Goal: Task Accomplishment & Management: Manage account settings

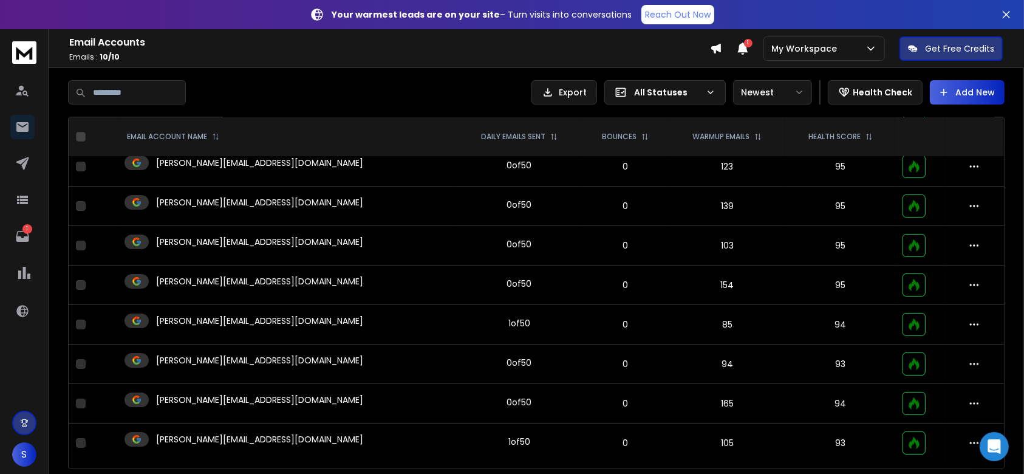
scroll to position [91, 0]
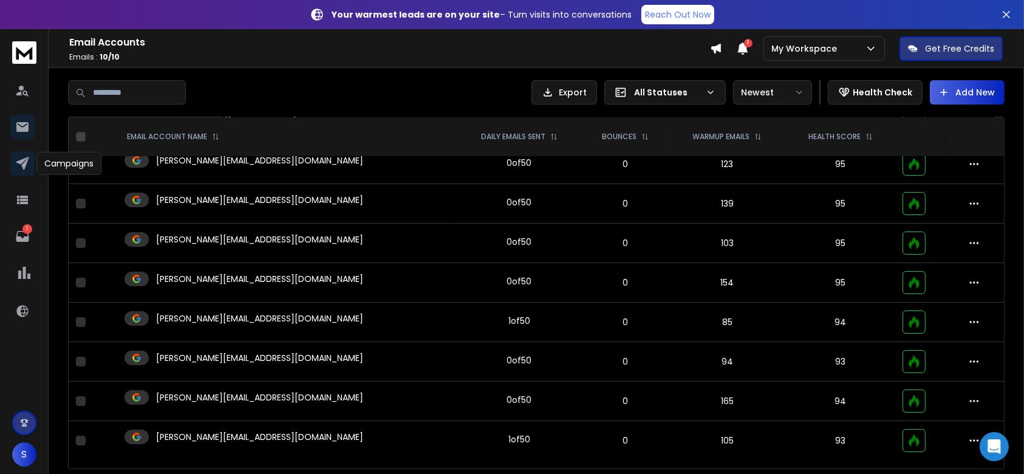
click at [21, 160] on icon at bounding box center [22, 163] width 13 height 13
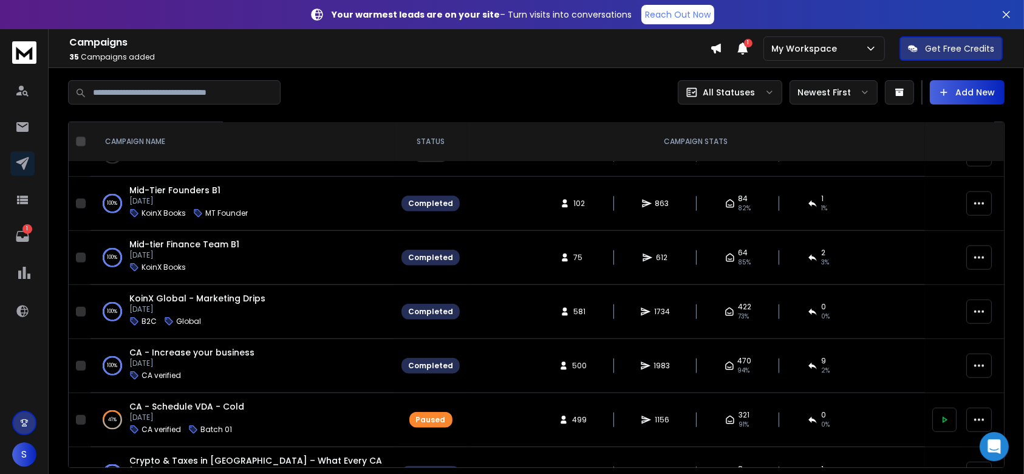
scroll to position [1451, 0]
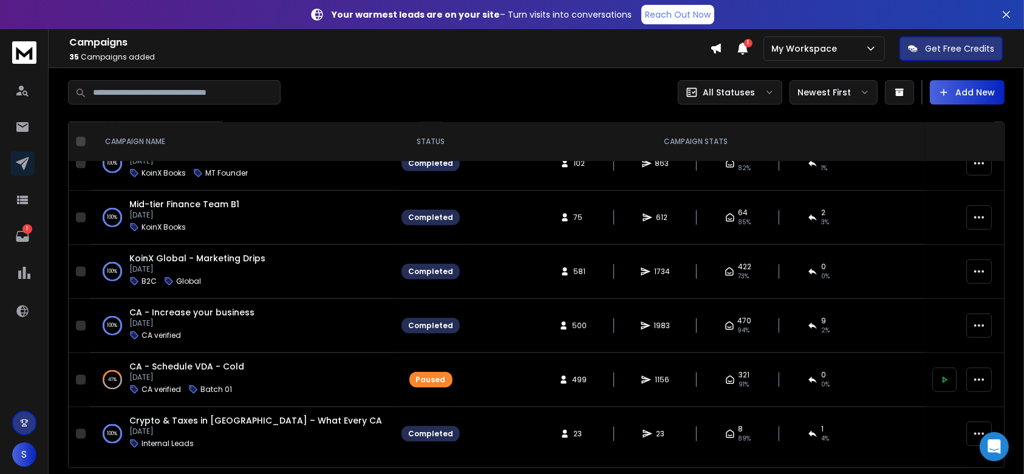
click at [155, 372] on p "[DATE]" at bounding box center [186, 377] width 115 height 10
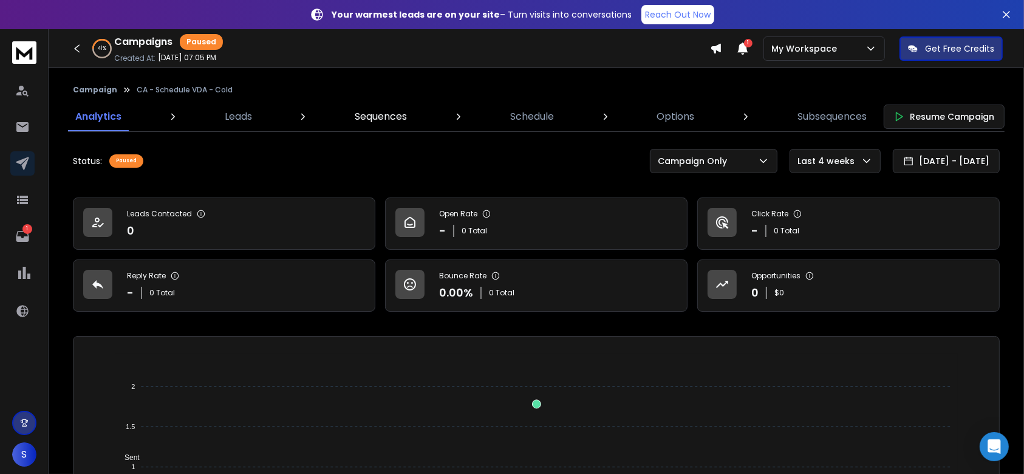
click at [386, 111] on p "Sequences" at bounding box center [381, 116] width 52 height 15
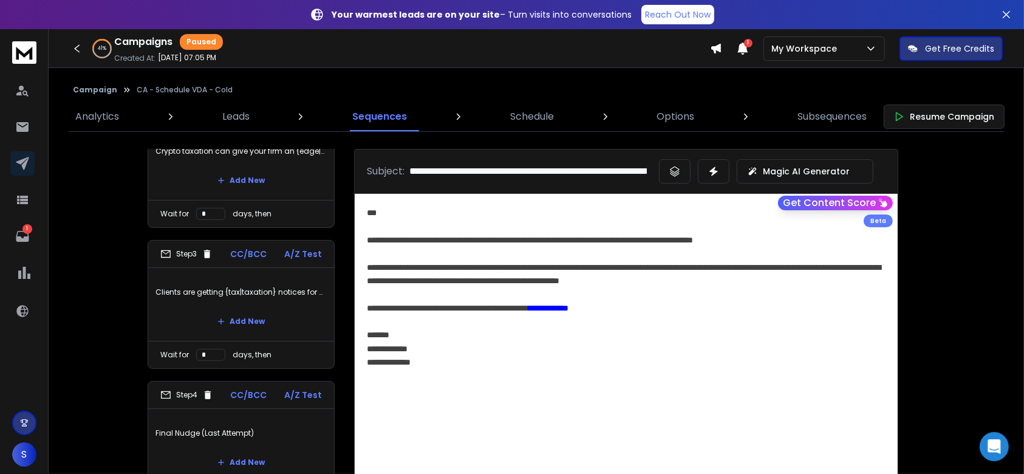
click at [195, 165] on p "Crypto taxation can give your firm an {edge|advantage}" at bounding box center [240, 151] width 171 height 34
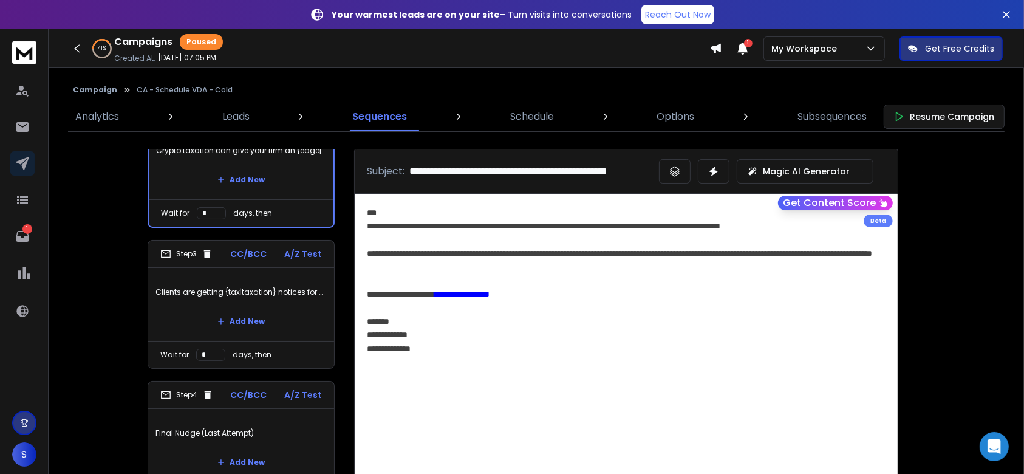
scroll to position [60, 0]
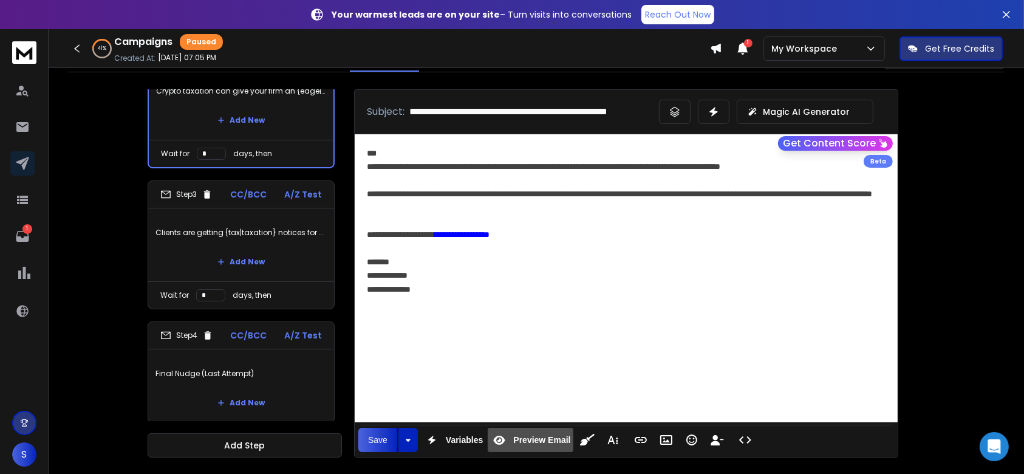
click at [515, 435] on span "Preview Email" at bounding box center [542, 440] width 62 height 10
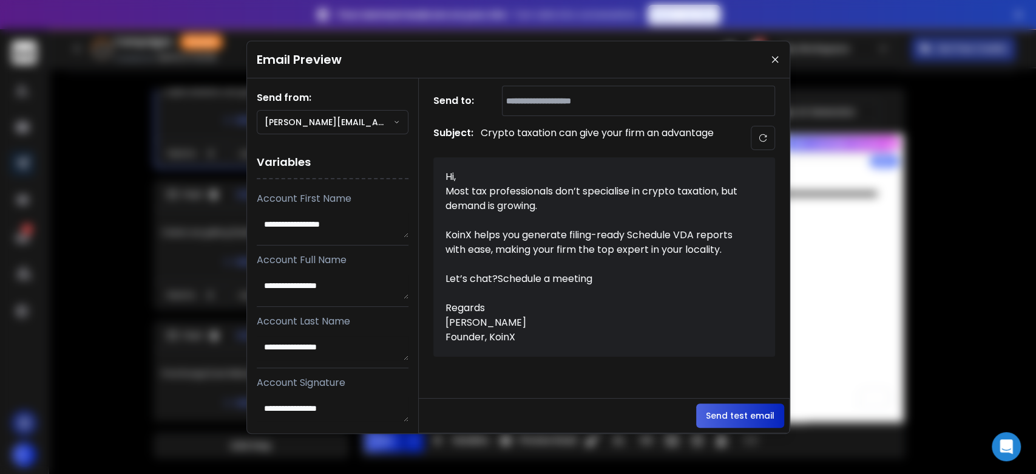
click at [767, 58] on div "Email Preview" at bounding box center [518, 59] width 543 height 36
click at [772, 58] on icon at bounding box center [776, 60] width 10 height 10
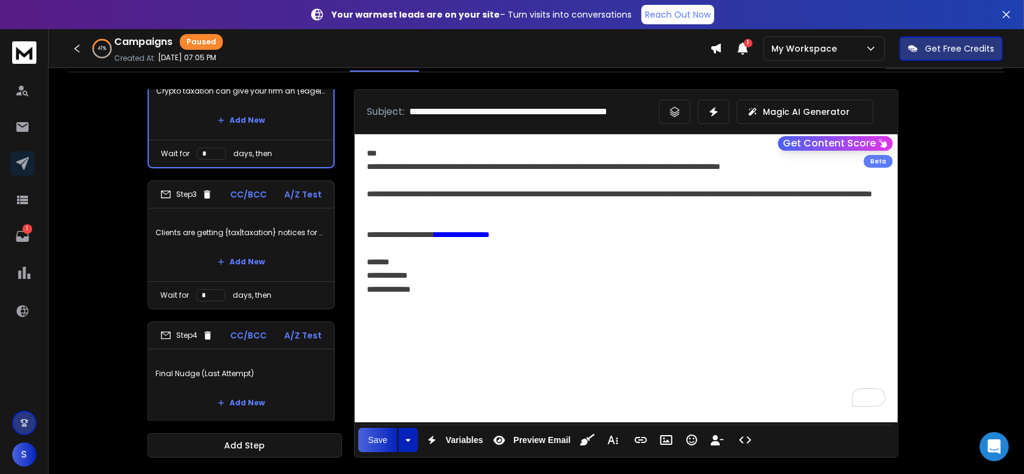
click at [180, 250] on div "Add New" at bounding box center [240, 262] width 171 height 24
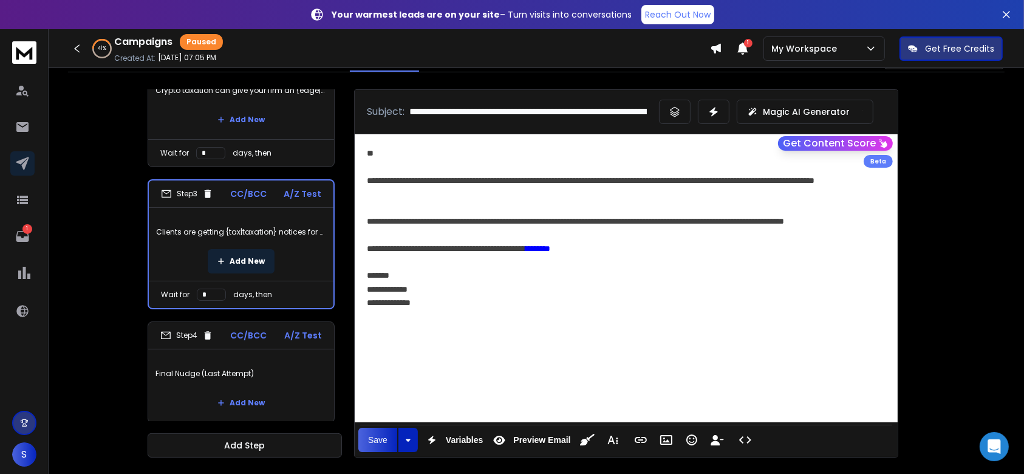
scroll to position [0, 0]
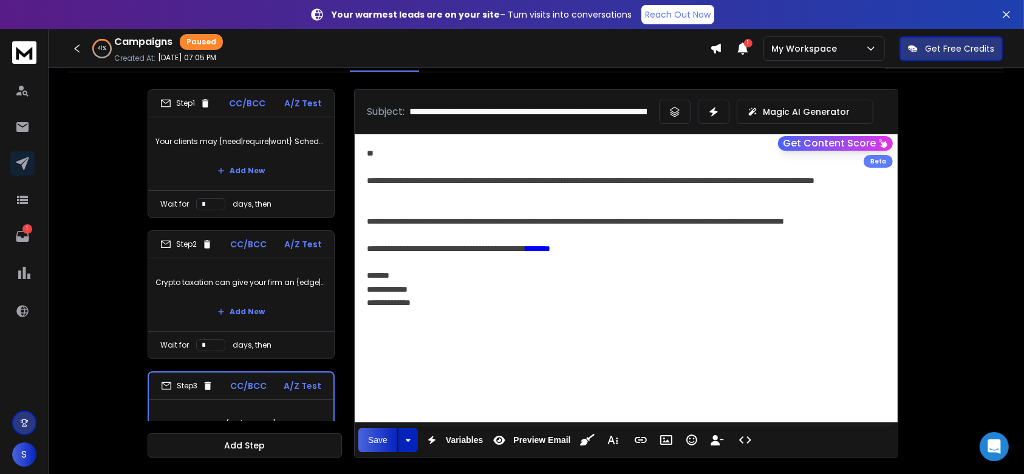
click at [171, 146] on p "Your clients may {need|require|want} Schedule VDA – Are you {ready|prepared|set…" at bounding box center [240, 141] width 171 height 34
type input "**********"
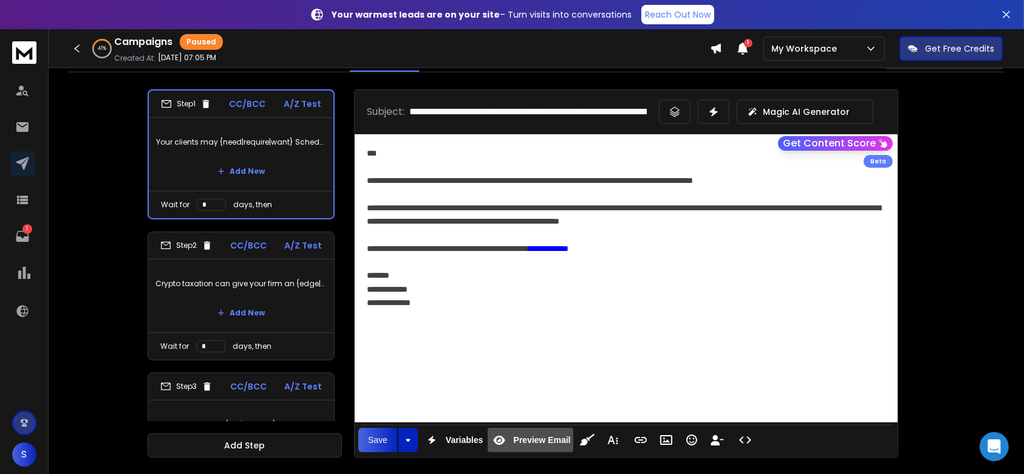
click at [531, 438] on span "Preview Email" at bounding box center [542, 440] width 62 height 10
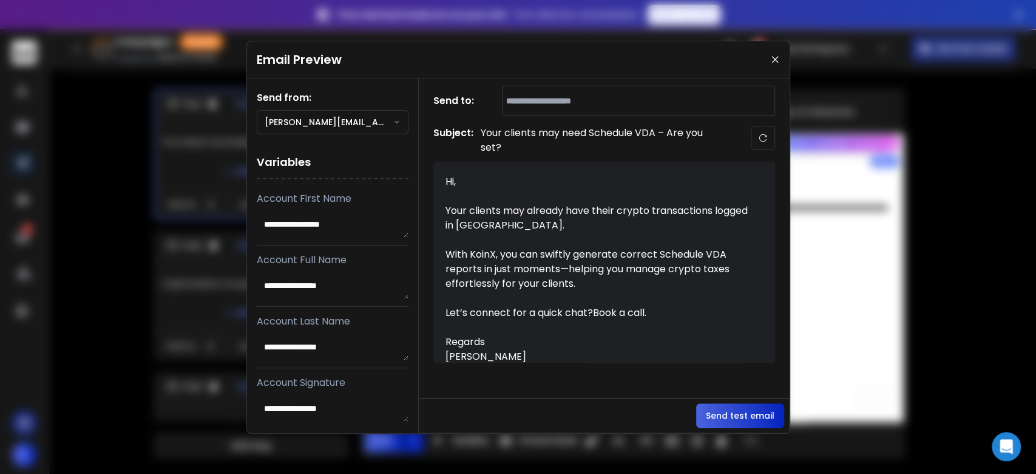
click at [771, 57] on icon at bounding box center [776, 60] width 10 height 10
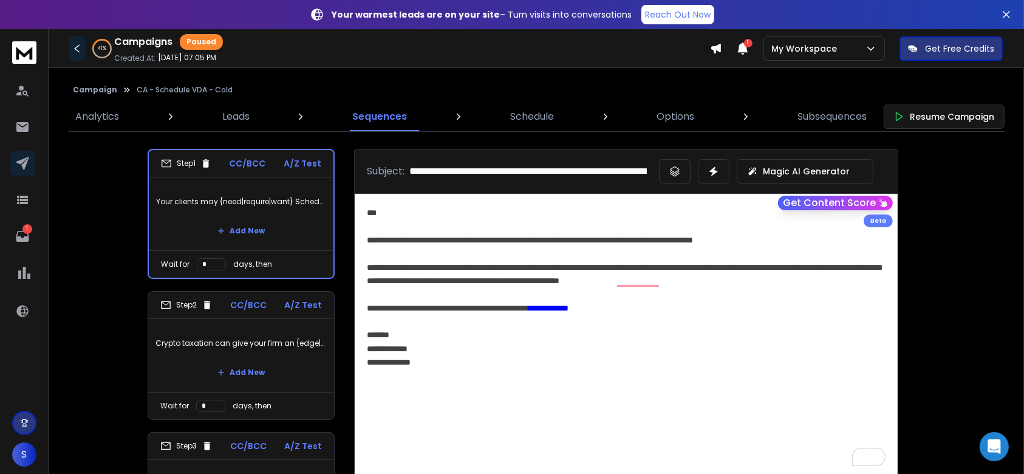
click at [78, 50] on icon at bounding box center [77, 48] width 11 height 11
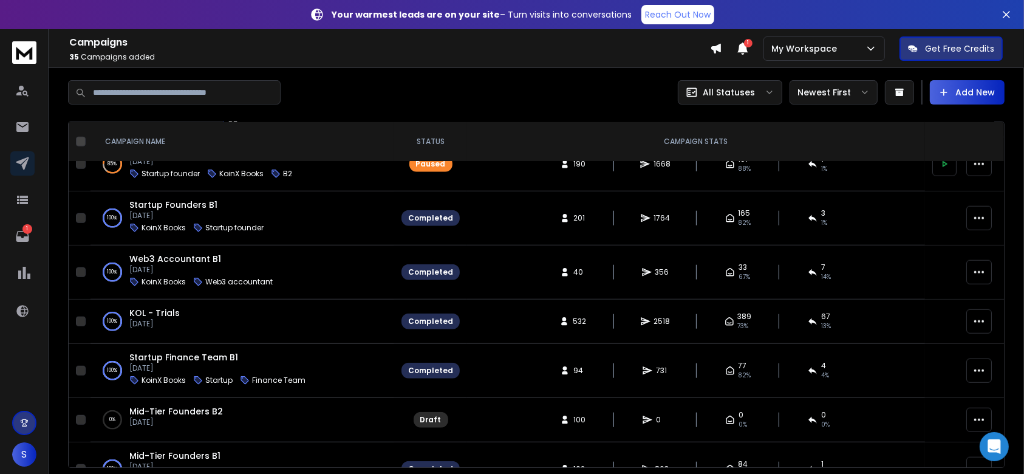
scroll to position [1451, 0]
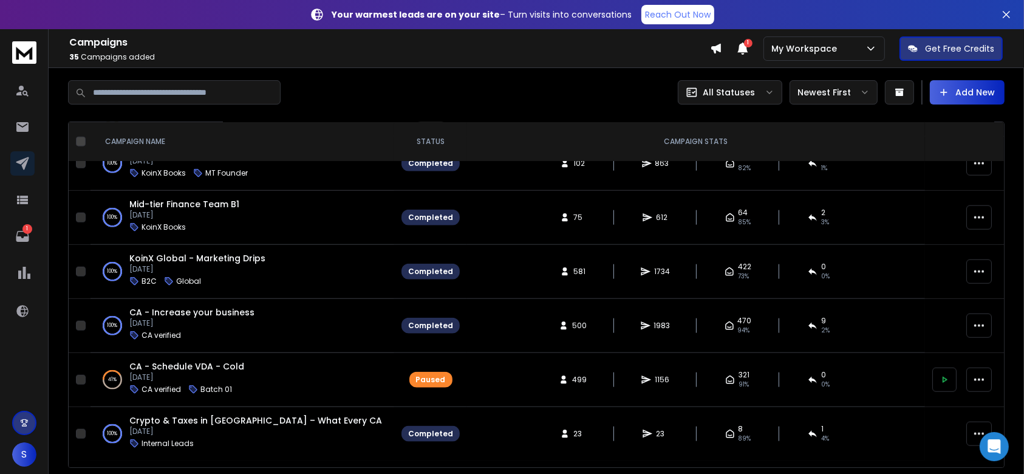
click at [165, 307] on span "CA - Increase your business" at bounding box center [191, 312] width 125 height 12
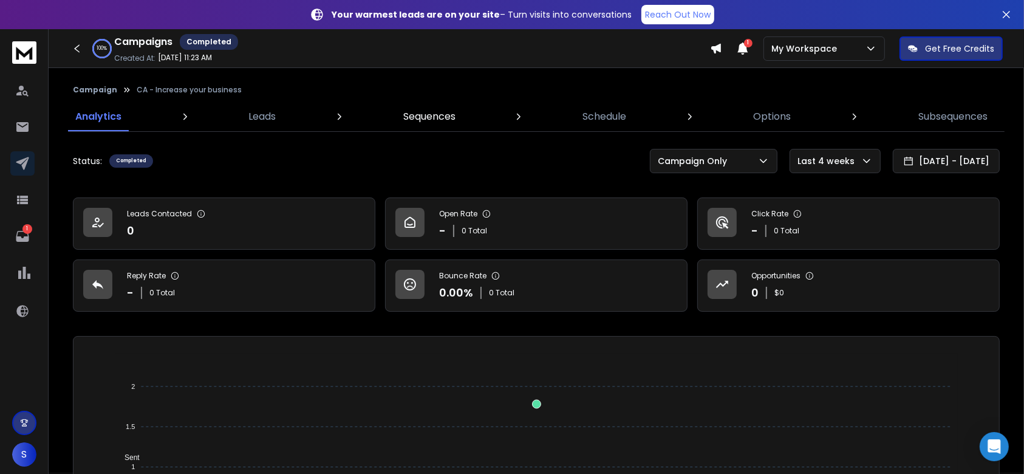
click at [420, 122] on p "Sequences" at bounding box center [429, 116] width 52 height 15
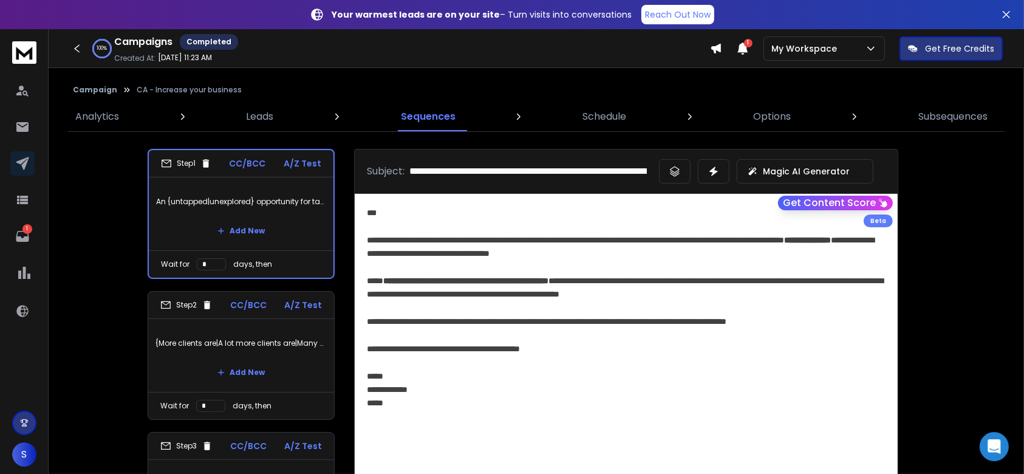
click at [239, 345] on p "{More clients are|A lot more clients are|Many clients are} looking for {help wi…" at bounding box center [240, 343] width 171 height 34
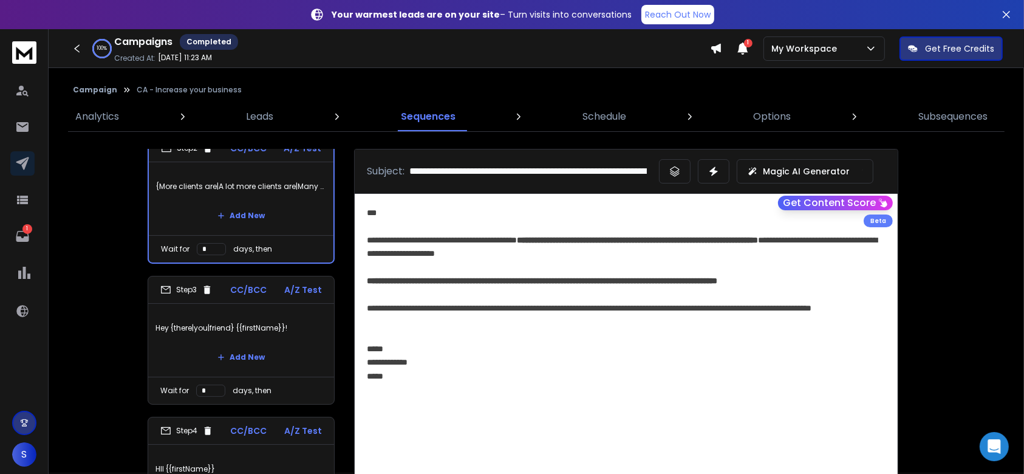
scroll to position [158, 0]
click at [192, 328] on p "Hey {there|you|friend} {{firstName}}!" at bounding box center [240, 326] width 171 height 34
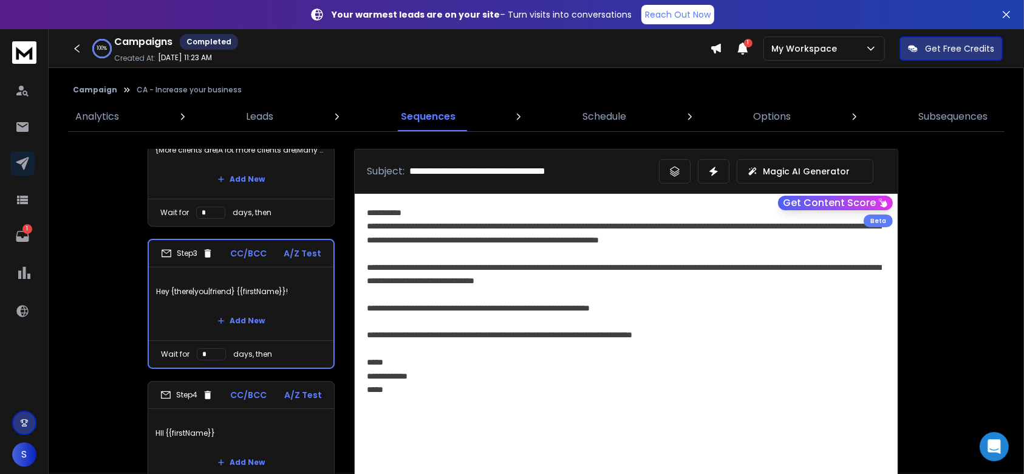
scroll to position [60, 0]
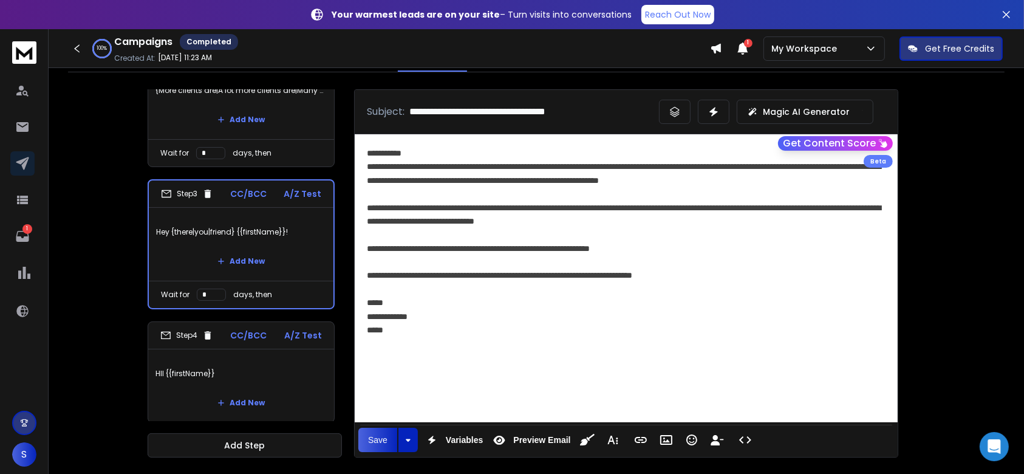
click at [174, 390] on div "Add New" at bounding box center [240, 402] width 171 height 24
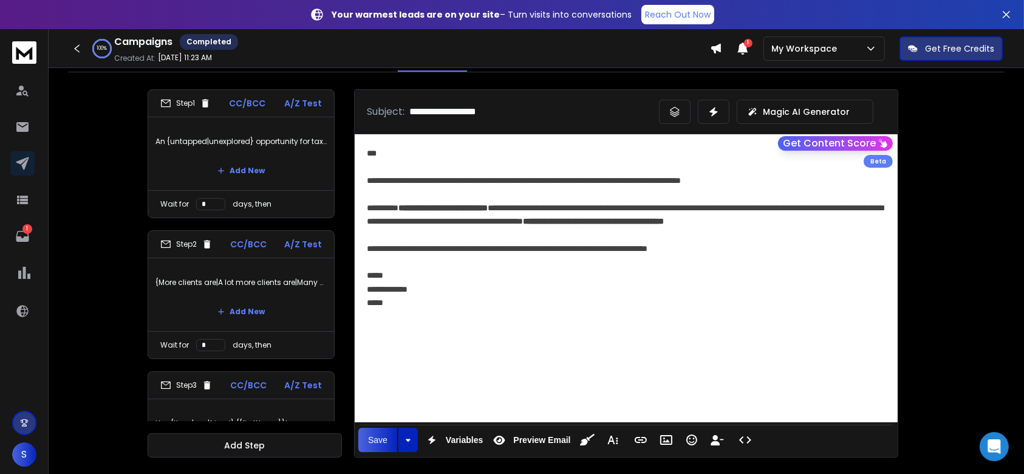
scroll to position [0, 0]
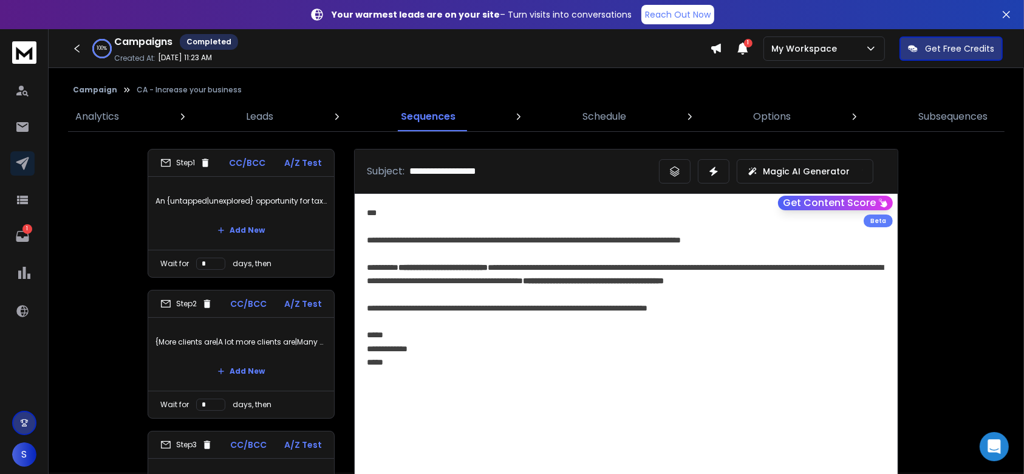
click at [179, 218] on div "Add New" at bounding box center [240, 230] width 171 height 24
type input "**********"
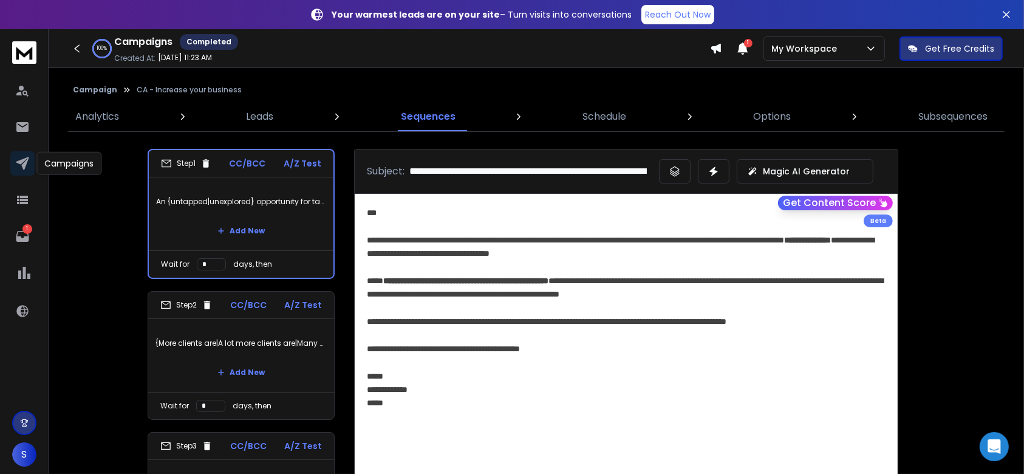
click at [19, 166] on icon at bounding box center [22, 163] width 15 height 15
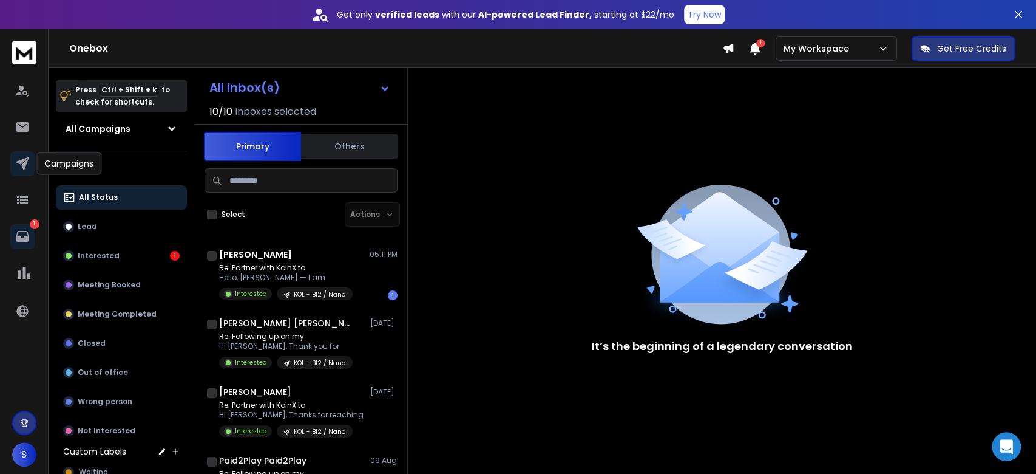
click at [24, 171] on link at bounding box center [22, 163] width 24 height 24
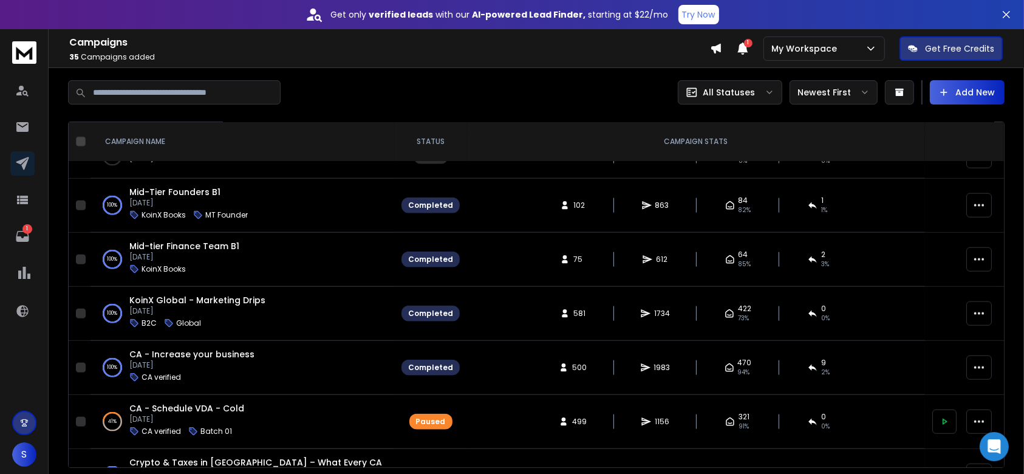
scroll to position [1451, 0]
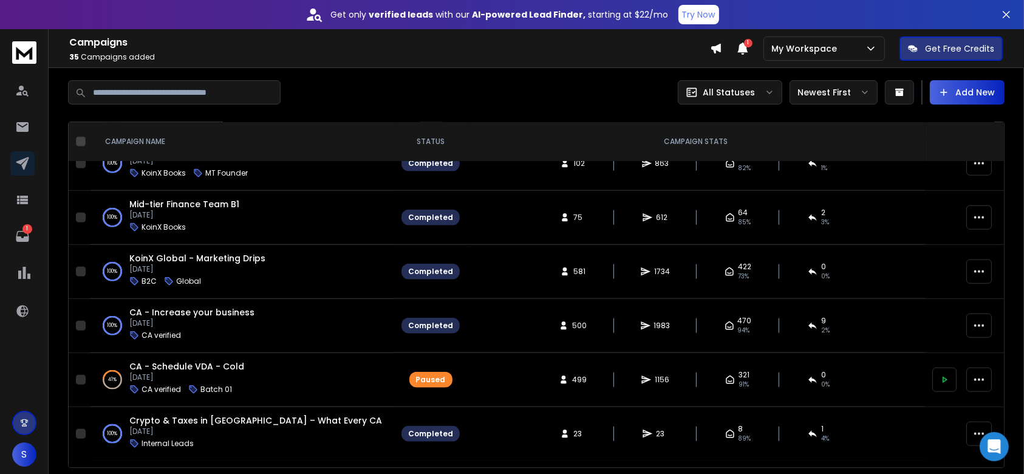
click at [174, 414] on span "Crypto & Taxes in [GEOGRAPHIC_DATA] – What Every CA Needs to Know" at bounding box center [290, 420] width 322 height 12
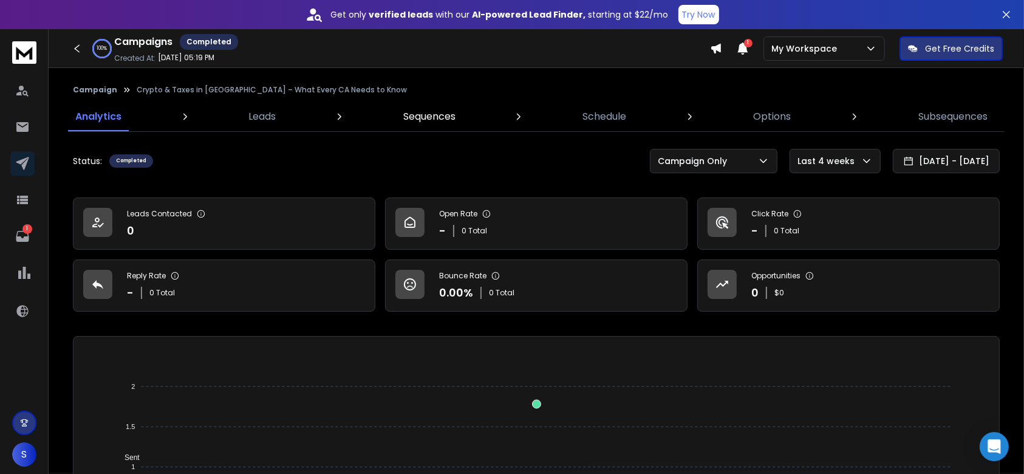
click at [427, 120] on p "Sequences" at bounding box center [429, 116] width 52 height 15
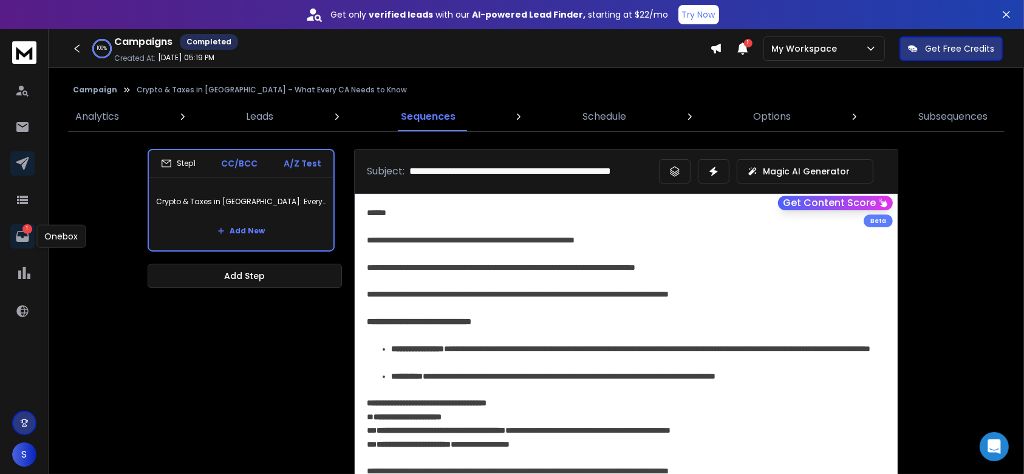
click at [34, 237] on link "1" at bounding box center [22, 236] width 24 height 24
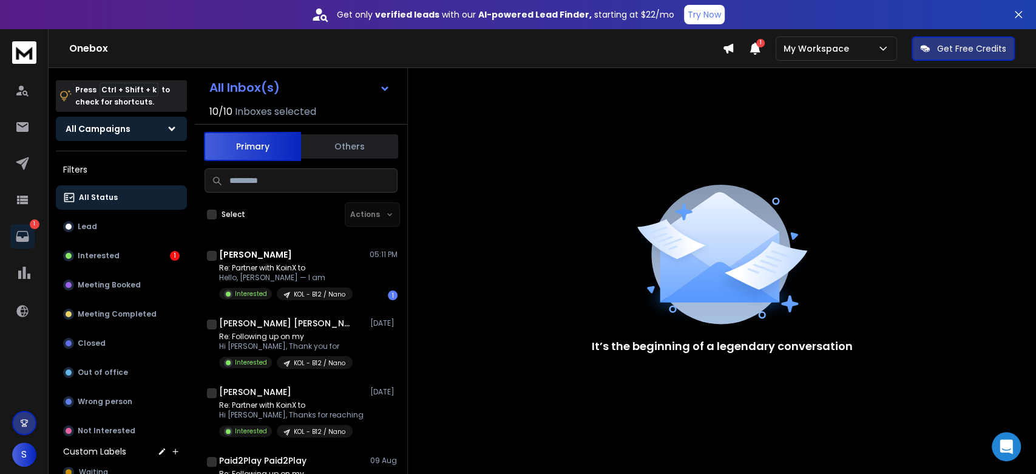
click at [146, 117] on button "All Campaigns" at bounding box center [121, 129] width 131 height 24
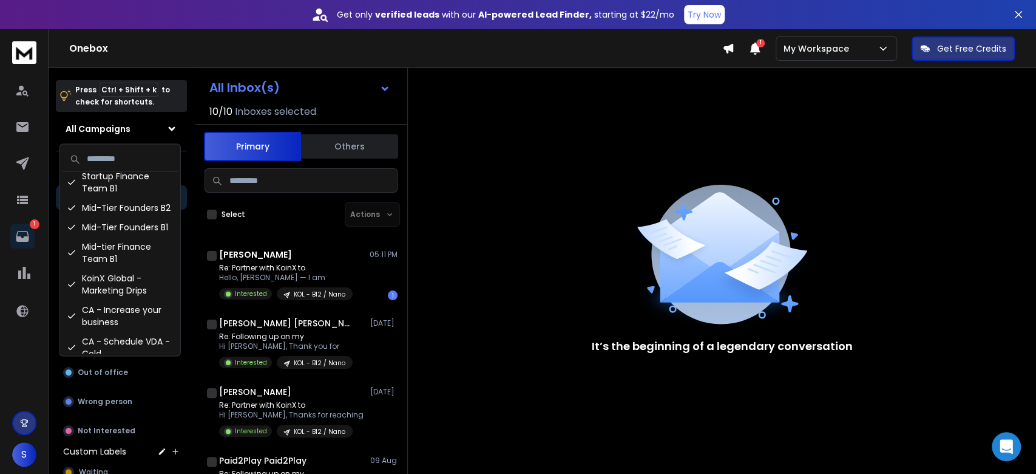
scroll to position [716, 0]
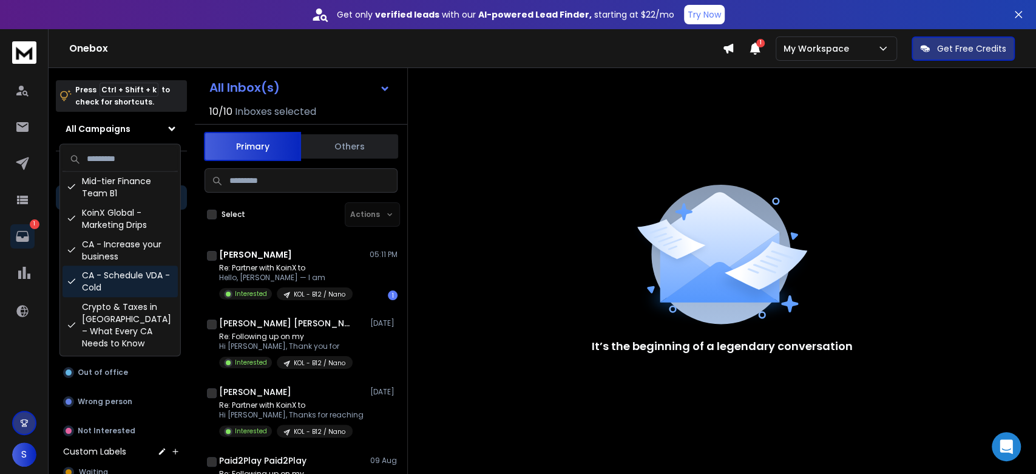
click at [121, 297] on div "CA - Schedule VDA - Cold" at bounding box center [120, 281] width 115 height 32
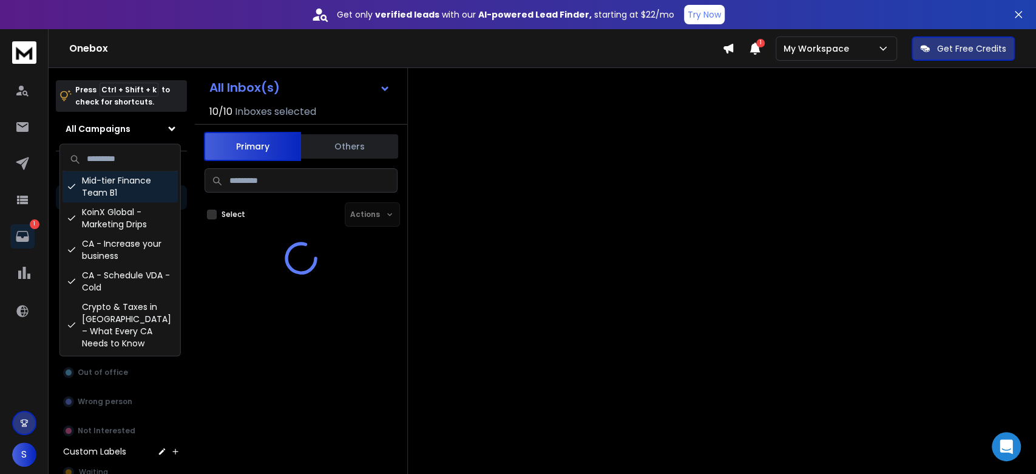
scroll to position [0, 0]
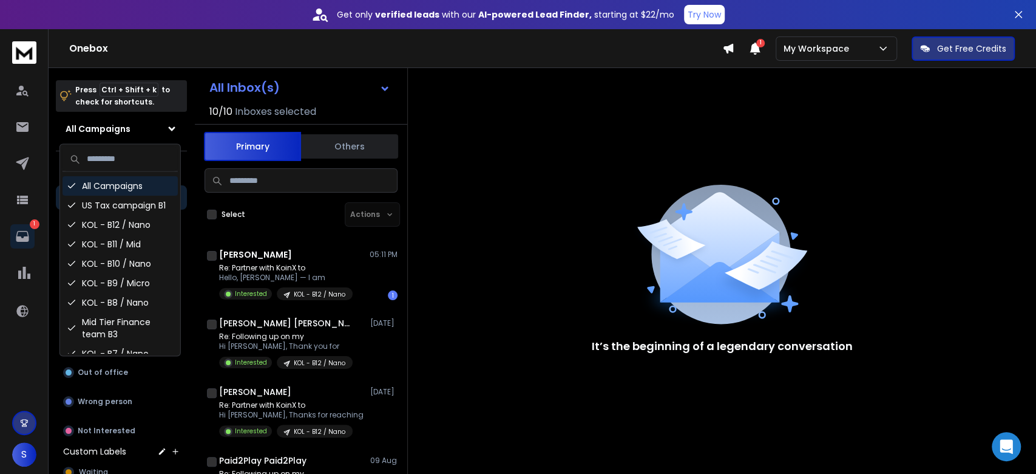
click at [115, 192] on div "All Campaigns" at bounding box center [120, 185] width 115 height 19
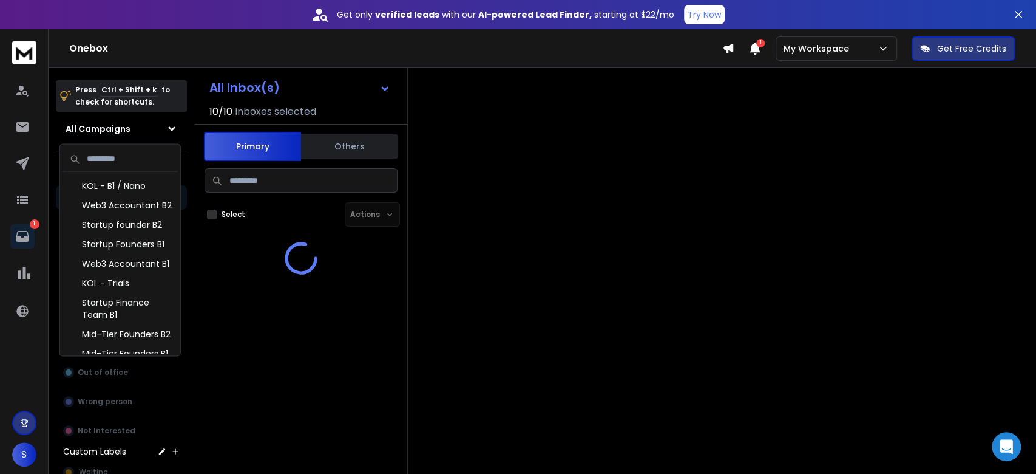
scroll to position [716, 0]
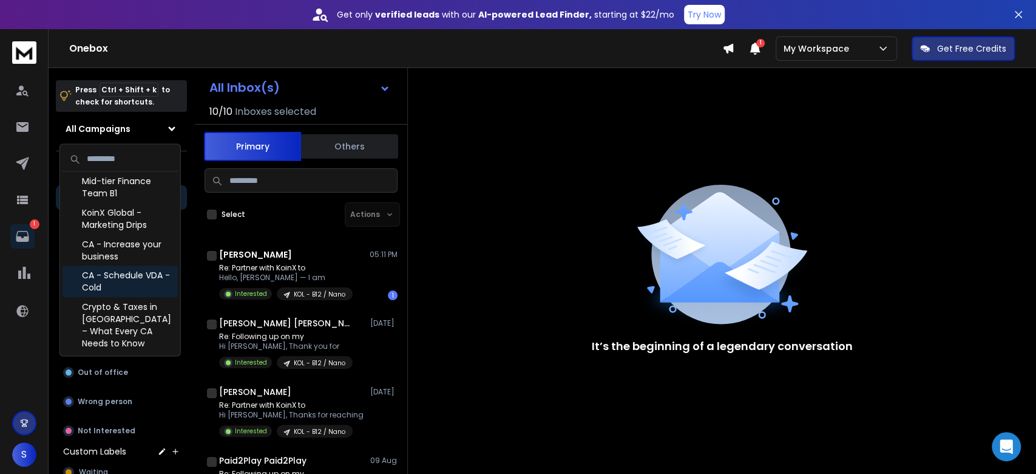
click at [111, 297] on div "CA - Schedule VDA - Cold" at bounding box center [120, 281] width 115 height 32
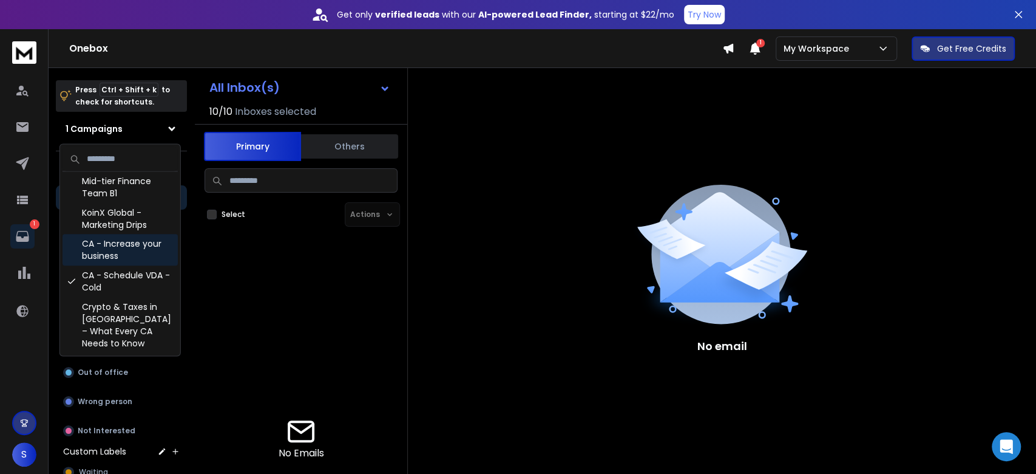
click at [113, 265] on div "CA - Increase your business" at bounding box center [120, 250] width 115 height 32
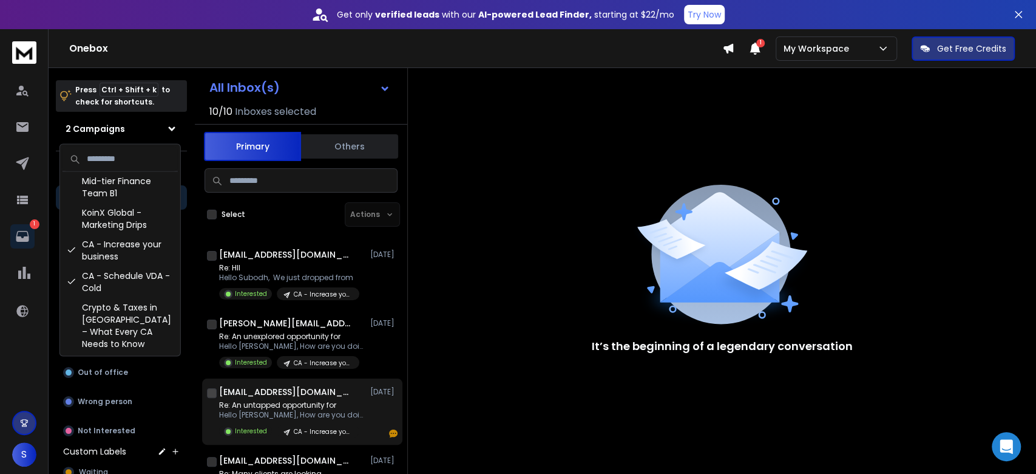
click at [287, 405] on p "Re: An untapped opportunity for" at bounding box center [292, 405] width 146 height 10
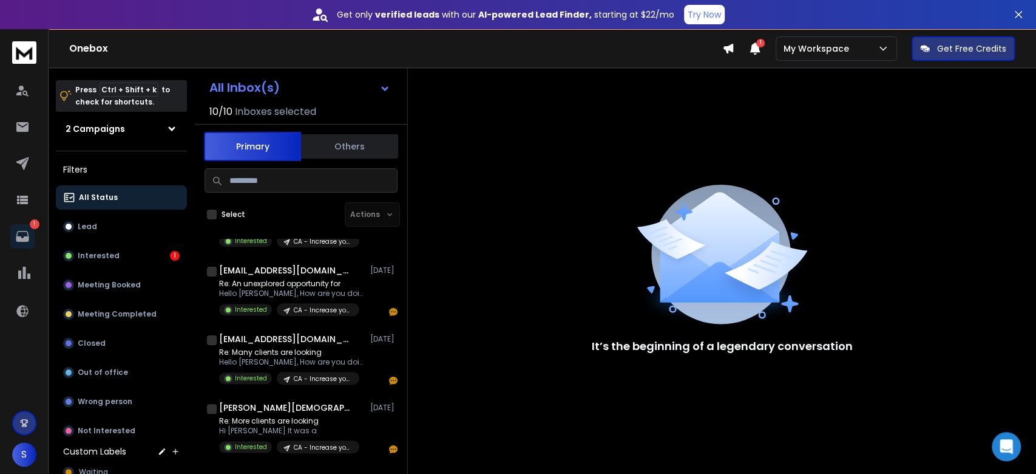
scroll to position [395, 0]
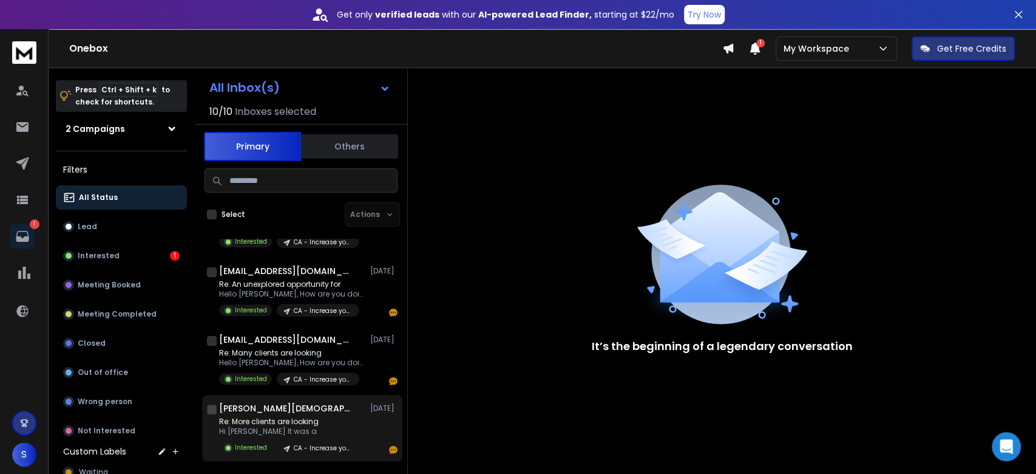
click at [268, 431] on p "Hi Punit It was a" at bounding box center [289, 431] width 140 height 10
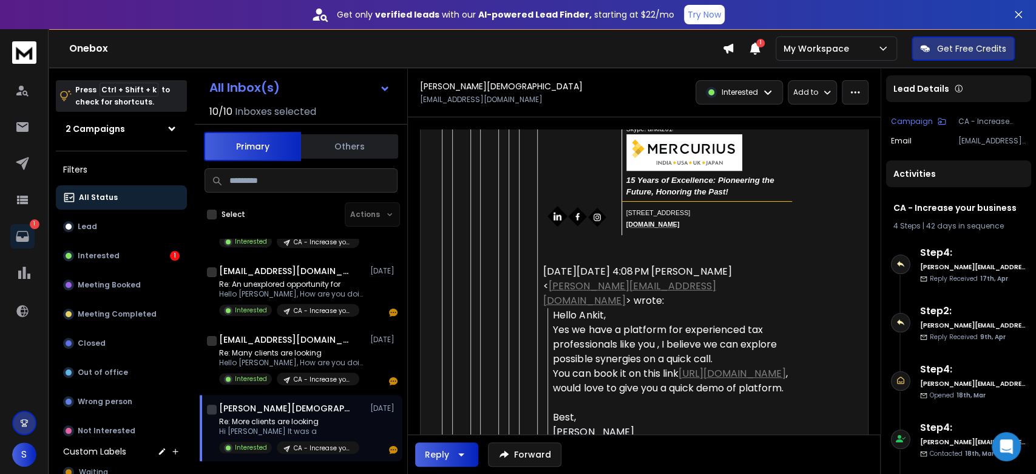
scroll to position [2963, 0]
